Goal: Find contact information: Find contact information

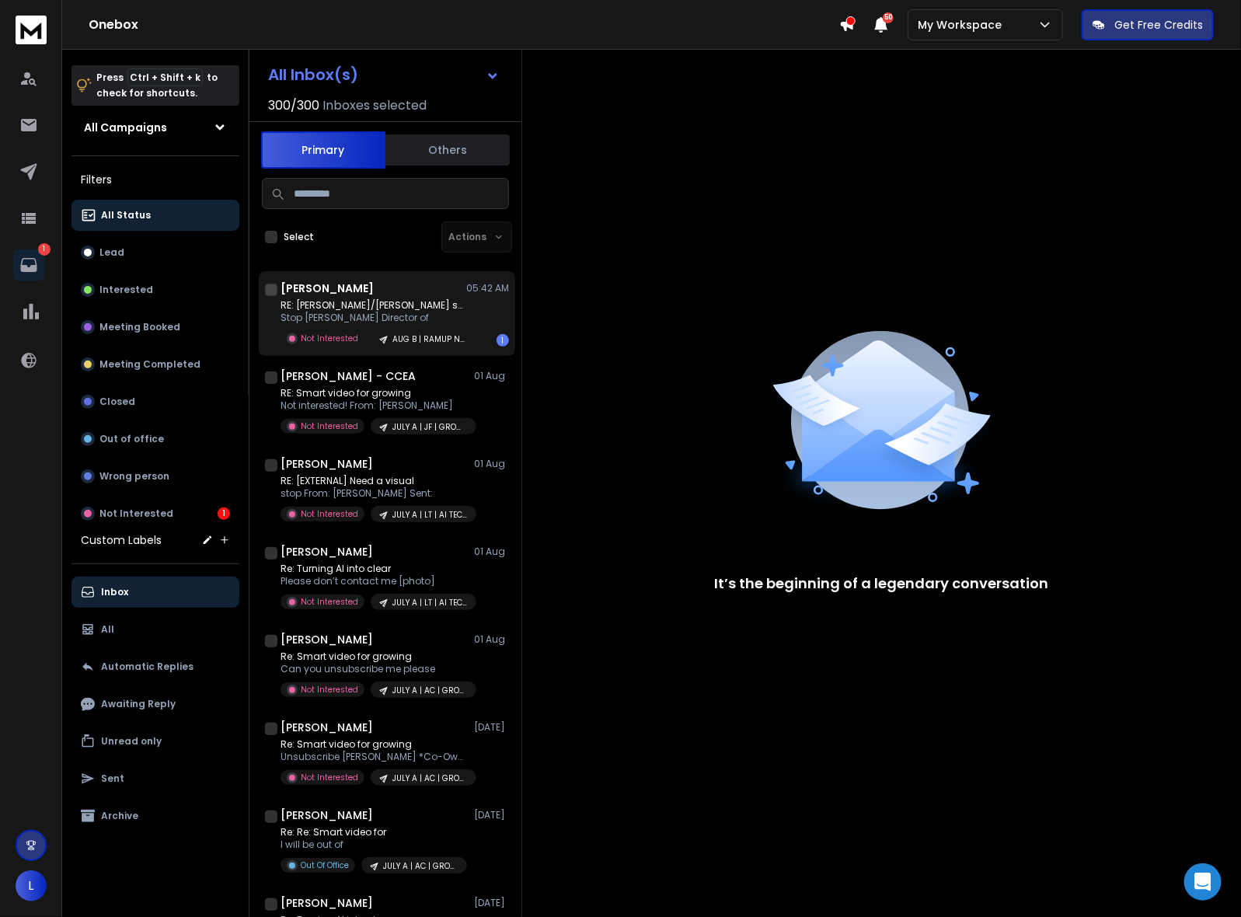
click at [346, 328] on div "RE: [PERSON_NAME]/[PERSON_NAME] short form video Stop [PERSON_NAME] Director of…" at bounding box center [378, 322] width 196 height 47
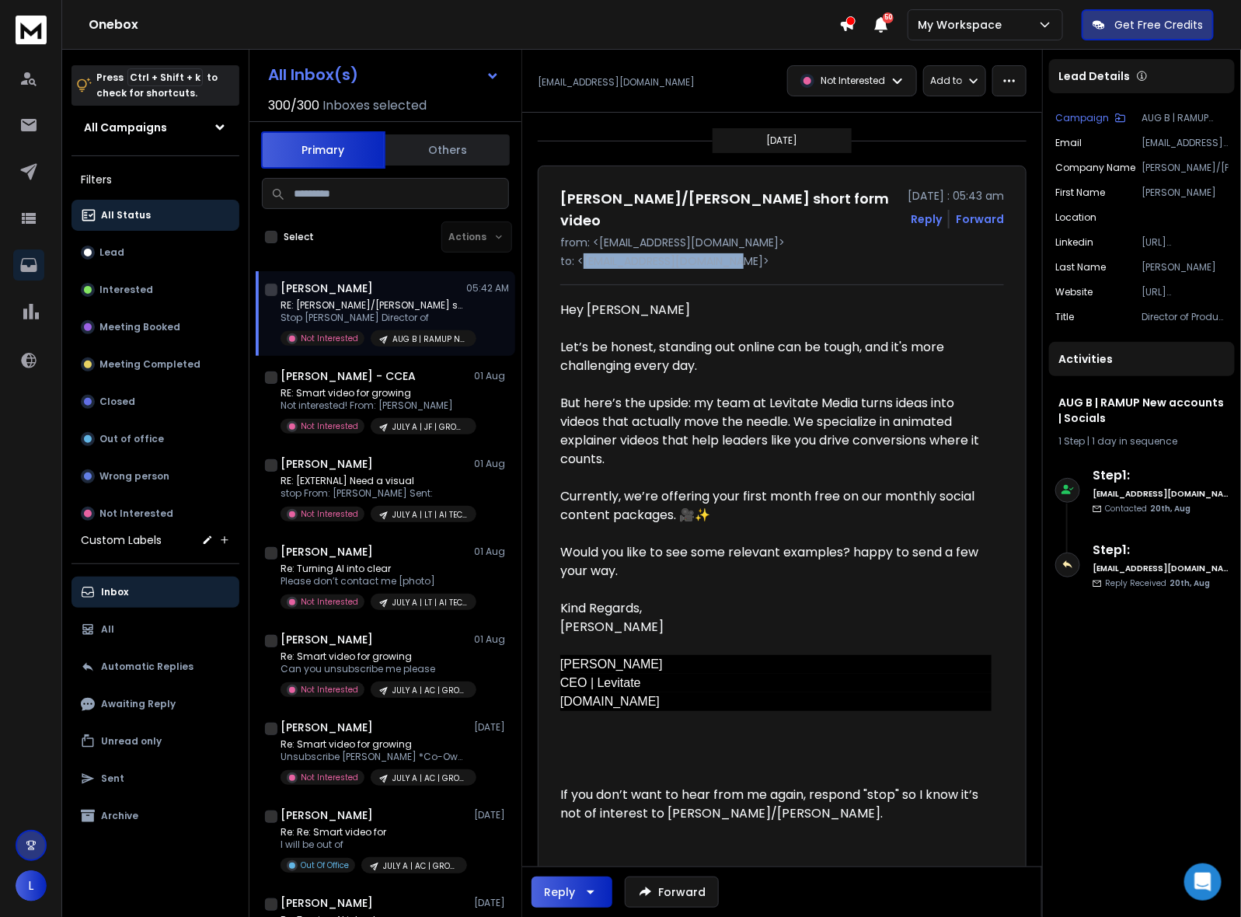
drag, startPoint x: 584, startPoint y: 263, endPoint x: 843, endPoint y: 226, distance: 261.2
click at [736, 262] on p "to: <[EMAIL_ADDRESS][DOMAIN_NAME]>" at bounding box center [782, 261] width 444 height 16
copy p "[EMAIL_ADDRESS][DOMAIN_NAME]"
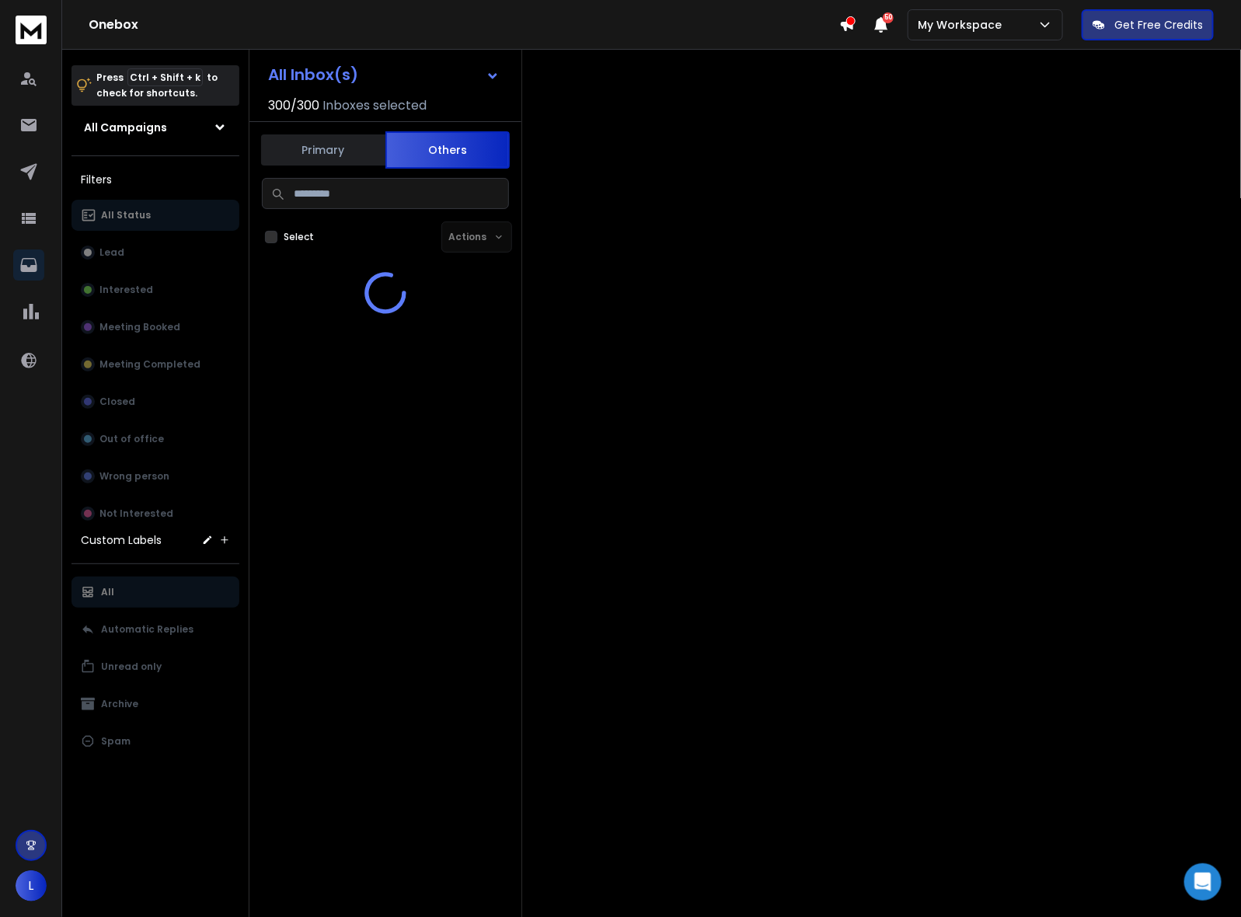
click at [437, 157] on button "Others" at bounding box center [447, 149] width 124 height 37
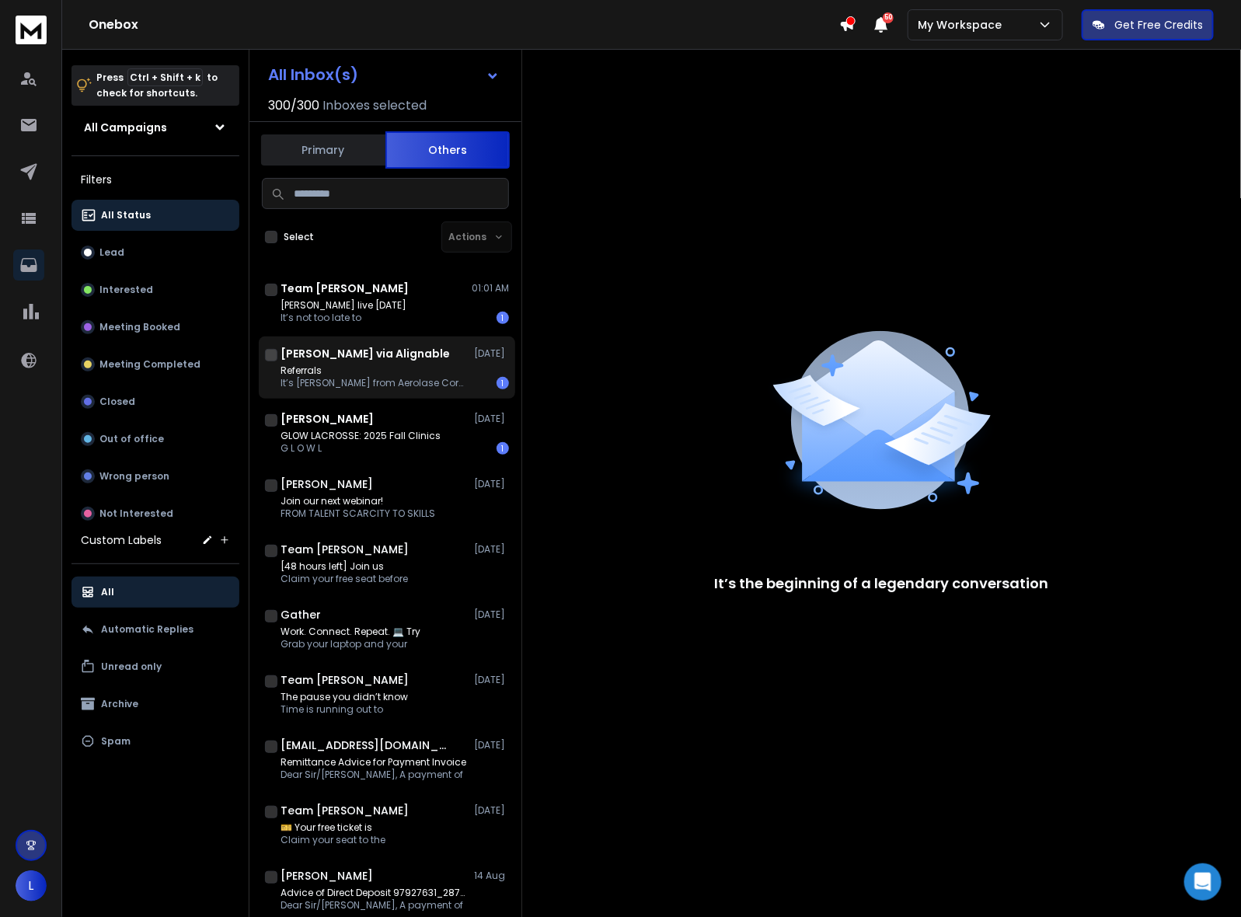
drag, startPoint x: 413, startPoint y: 296, endPoint x: 393, endPoint y: 386, distance: 92.3
click at [413, 296] on div "Team [PERSON_NAME] 01:01 AM [PERSON_NAME] live [DATE] It’s not too late to 1" at bounding box center [394, 301] width 228 height 43
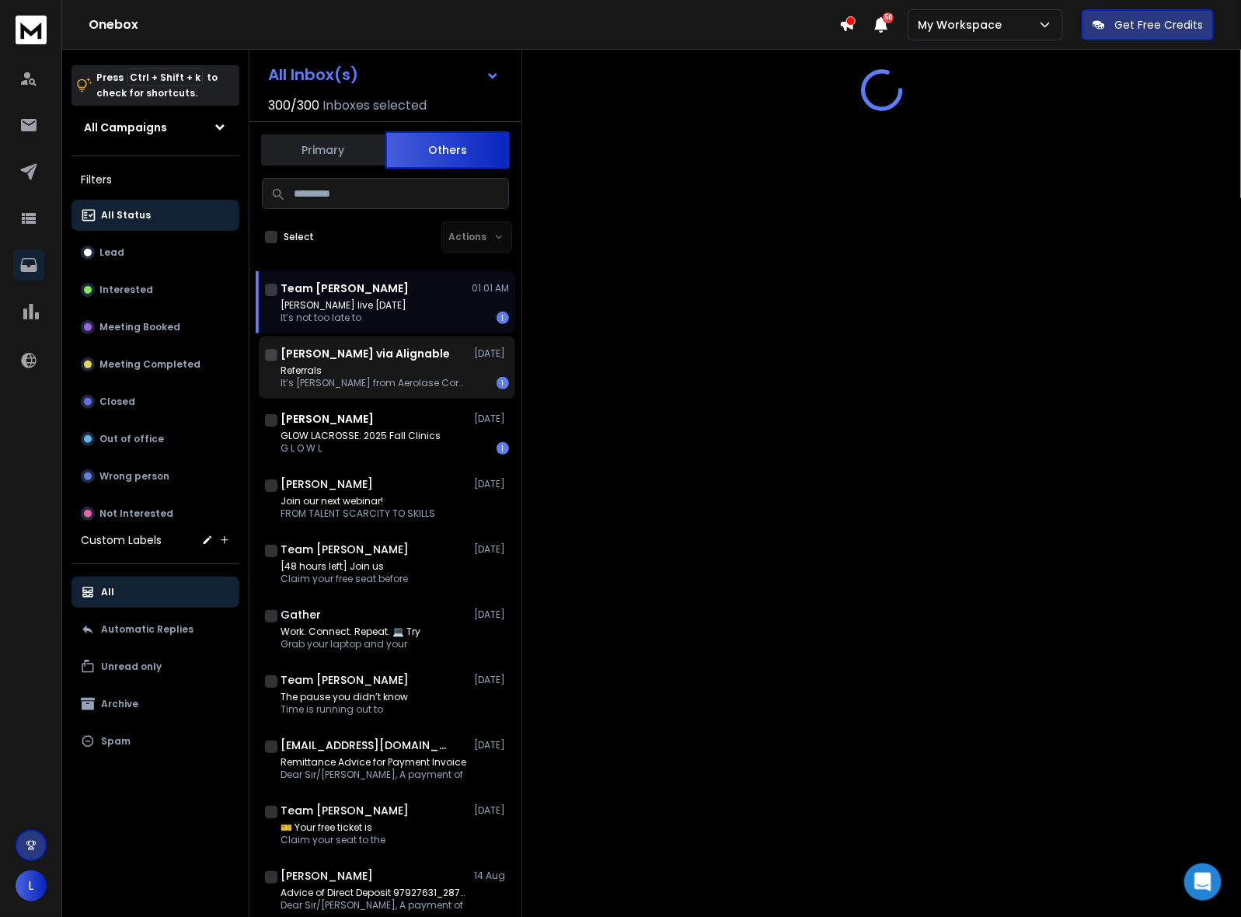
click at [392, 389] on div "[PERSON_NAME] via Alignable [DATE] Referrals It’s [PERSON_NAME] from Aerolase C…" at bounding box center [387, 367] width 256 height 62
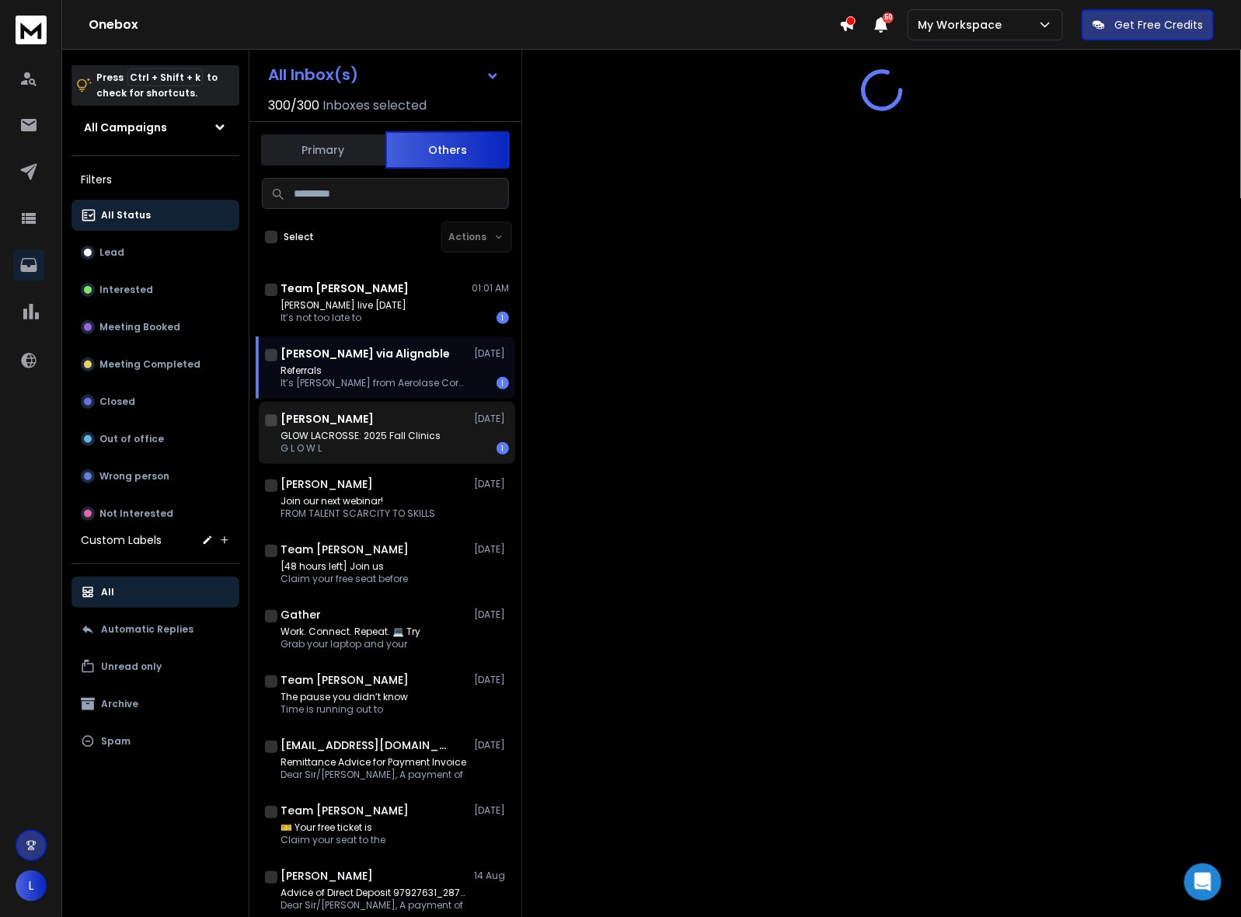
click at [383, 445] on p "G L O W L" at bounding box center [360, 448] width 160 height 12
